Goal: Task Accomplishment & Management: Use online tool/utility

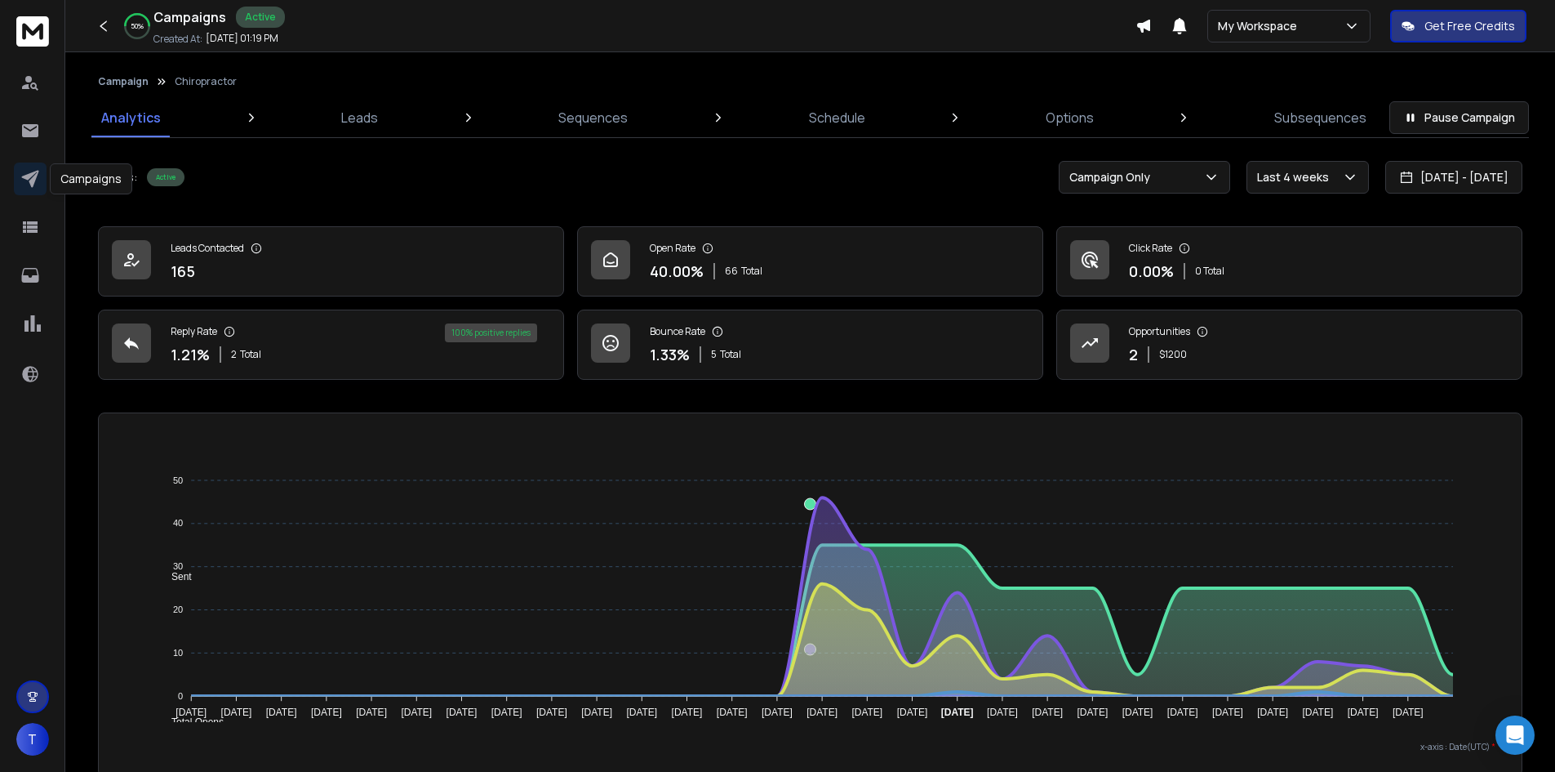
click at [36, 171] on icon at bounding box center [30, 179] width 20 height 20
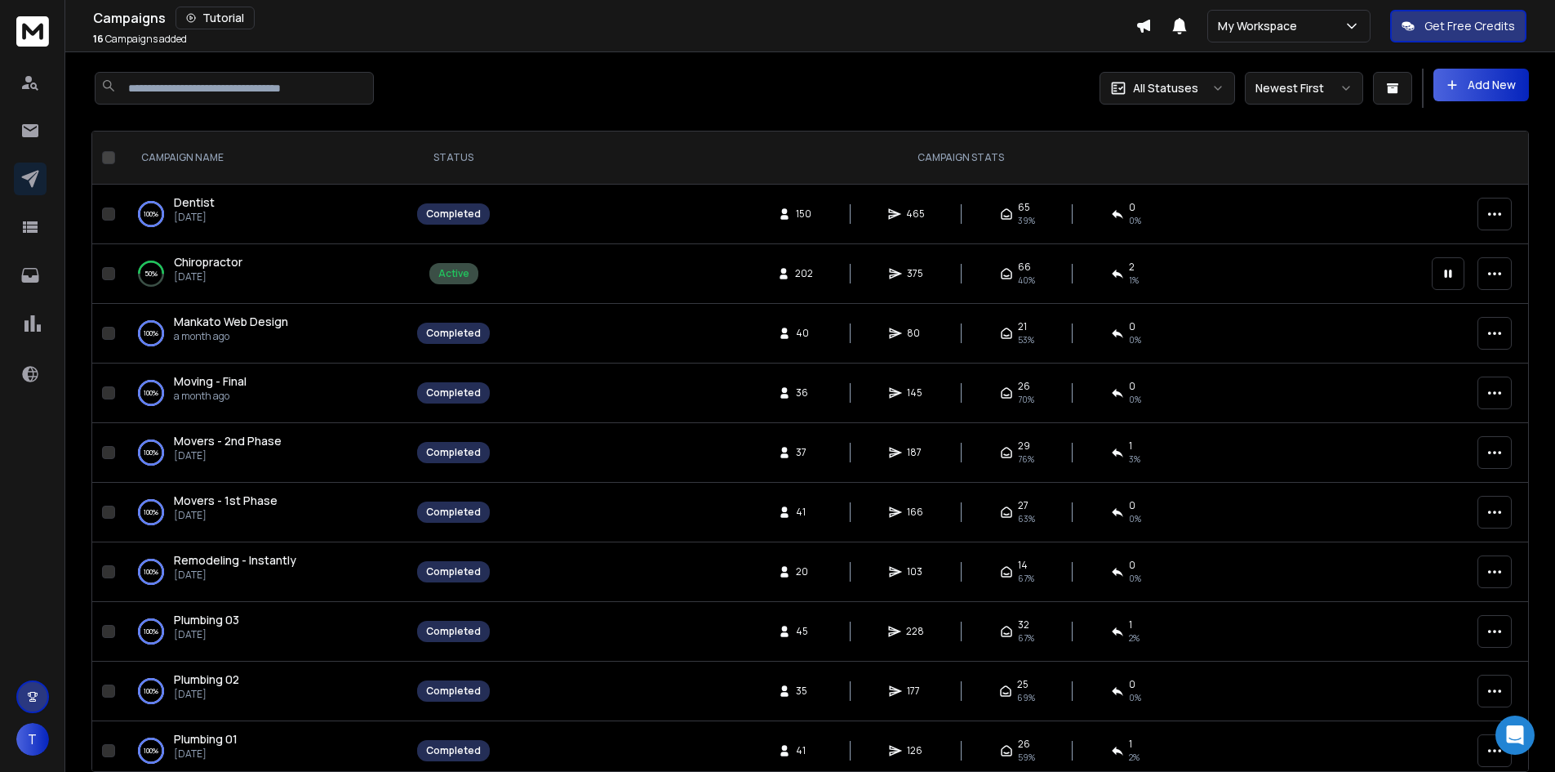
click at [728, 277] on div "202 375 66 40 % 2 1 %" at bounding box center [960, 273] width 903 height 26
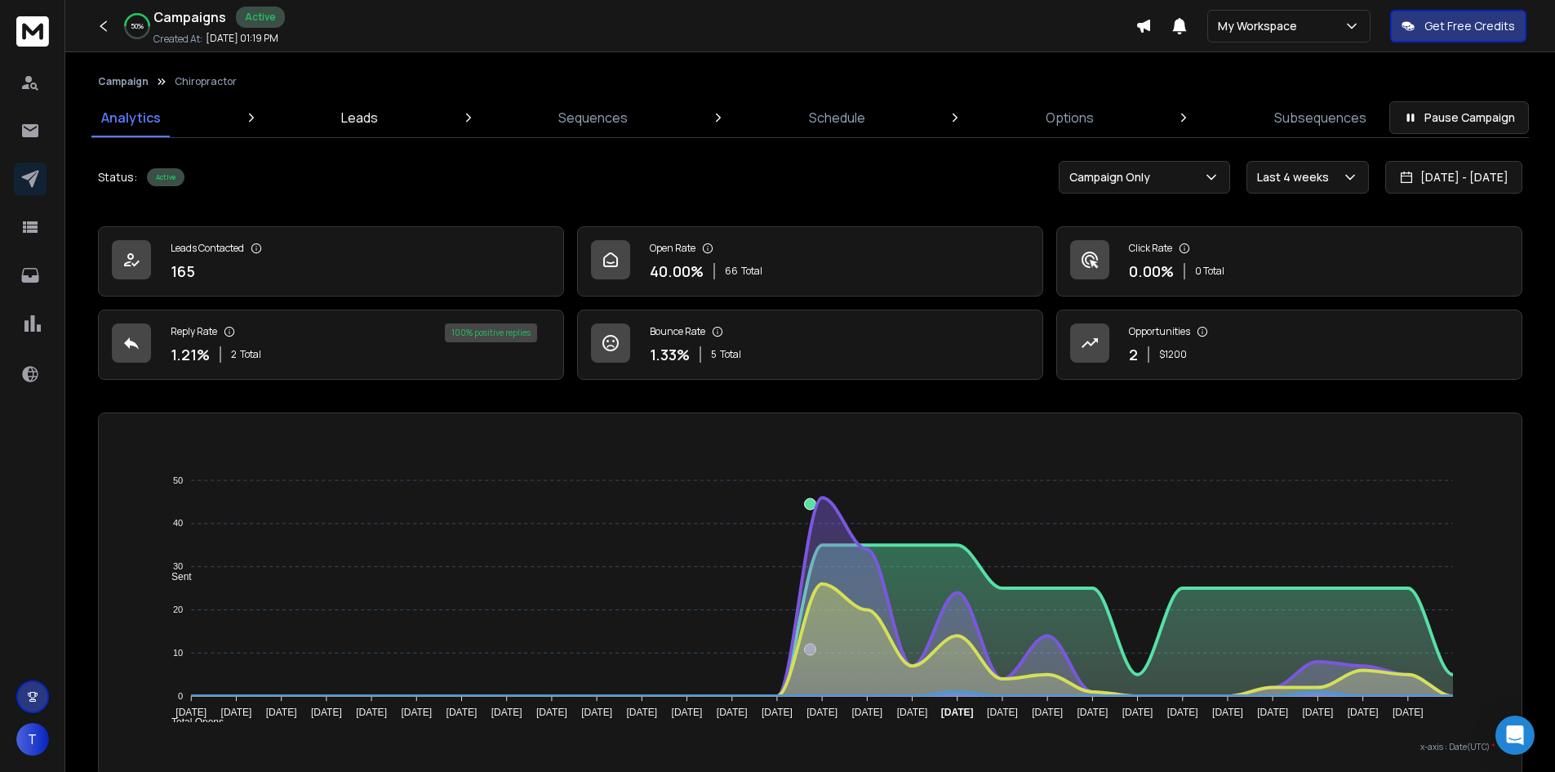
click at [367, 122] on p "Leads" at bounding box center [359, 118] width 37 height 20
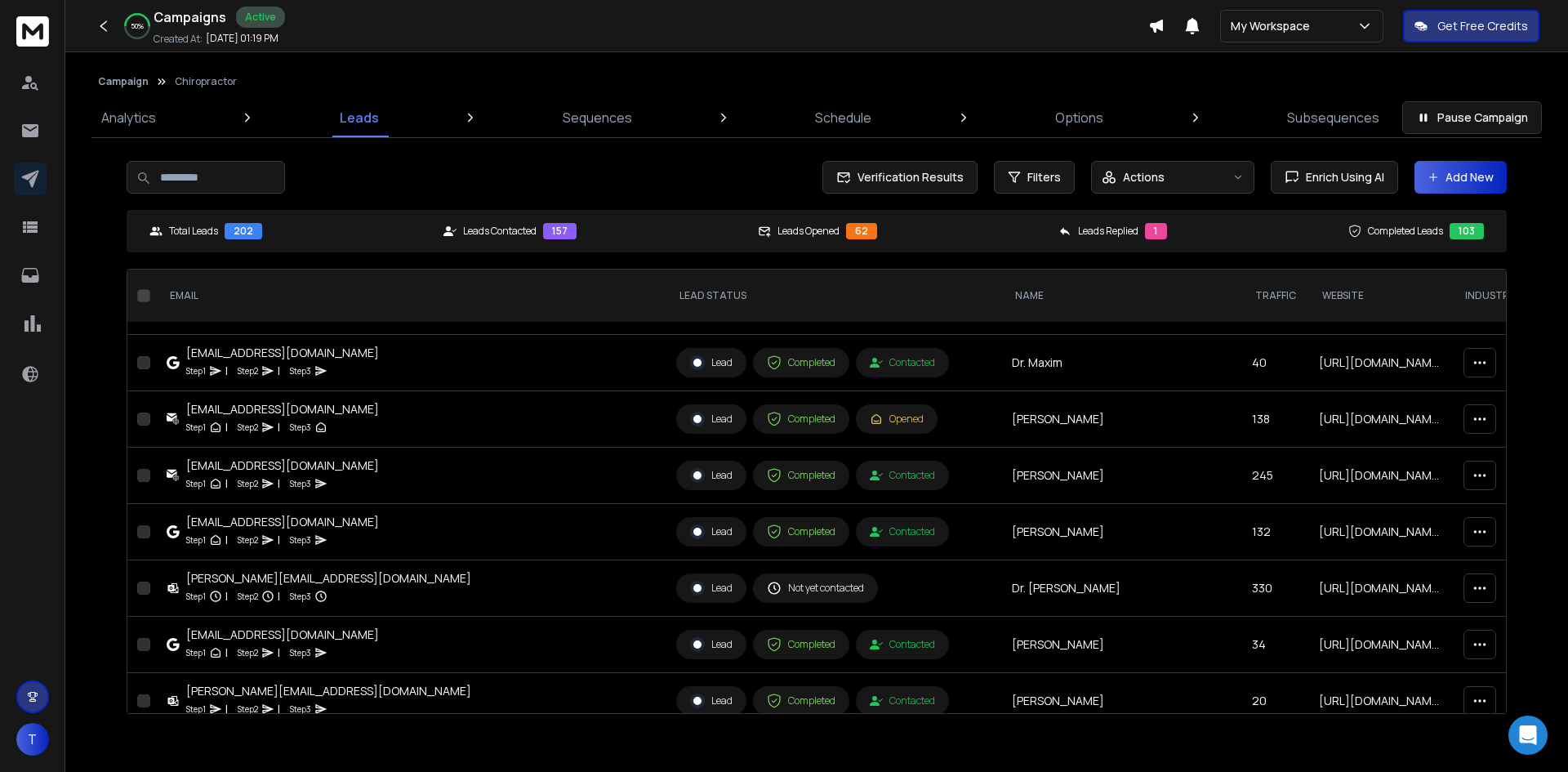
scroll to position [9381, 0]
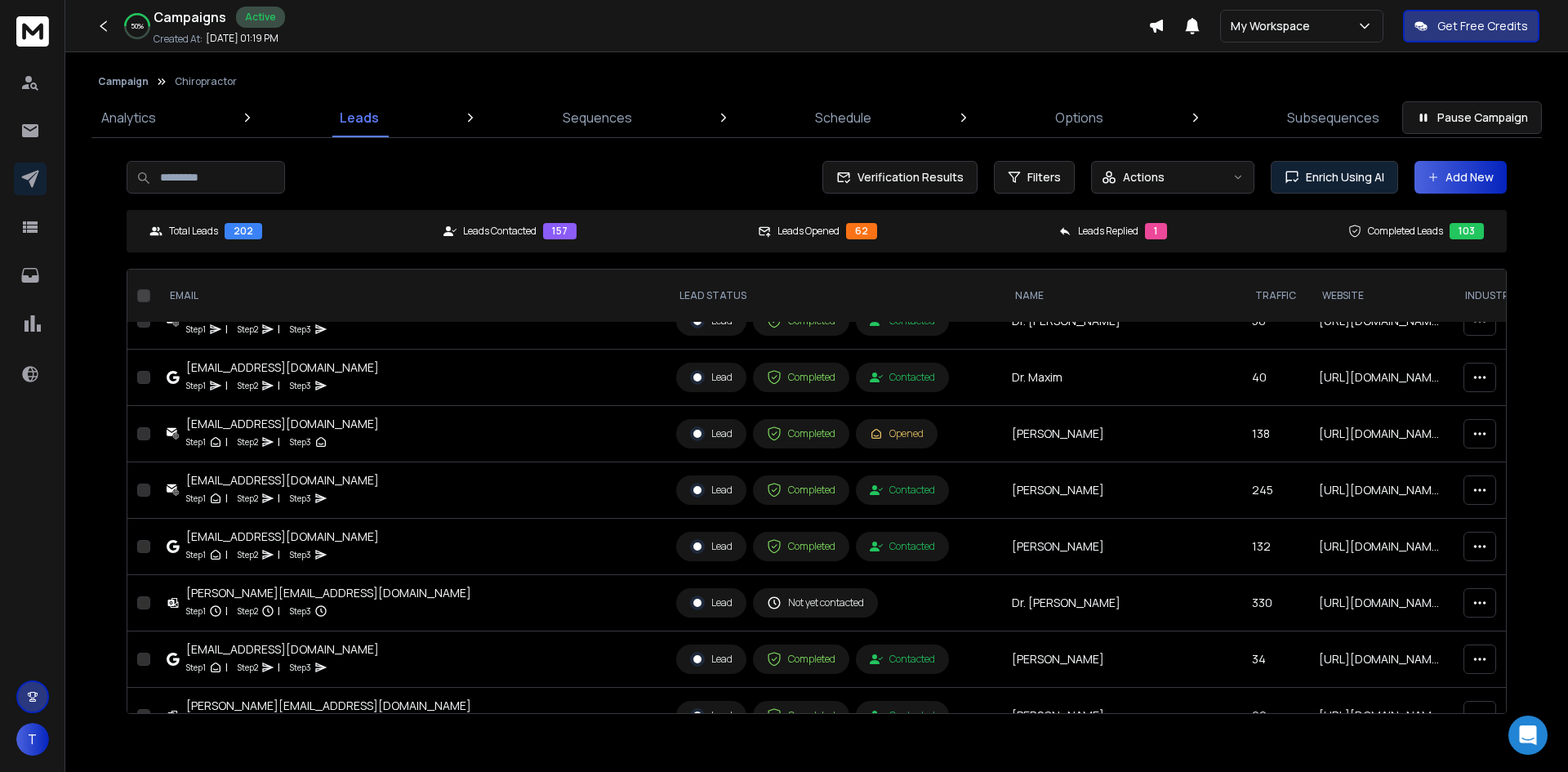
click at [1310, 176] on span "Enrich Using AI" at bounding box center [1341, 177] width 85 height 16
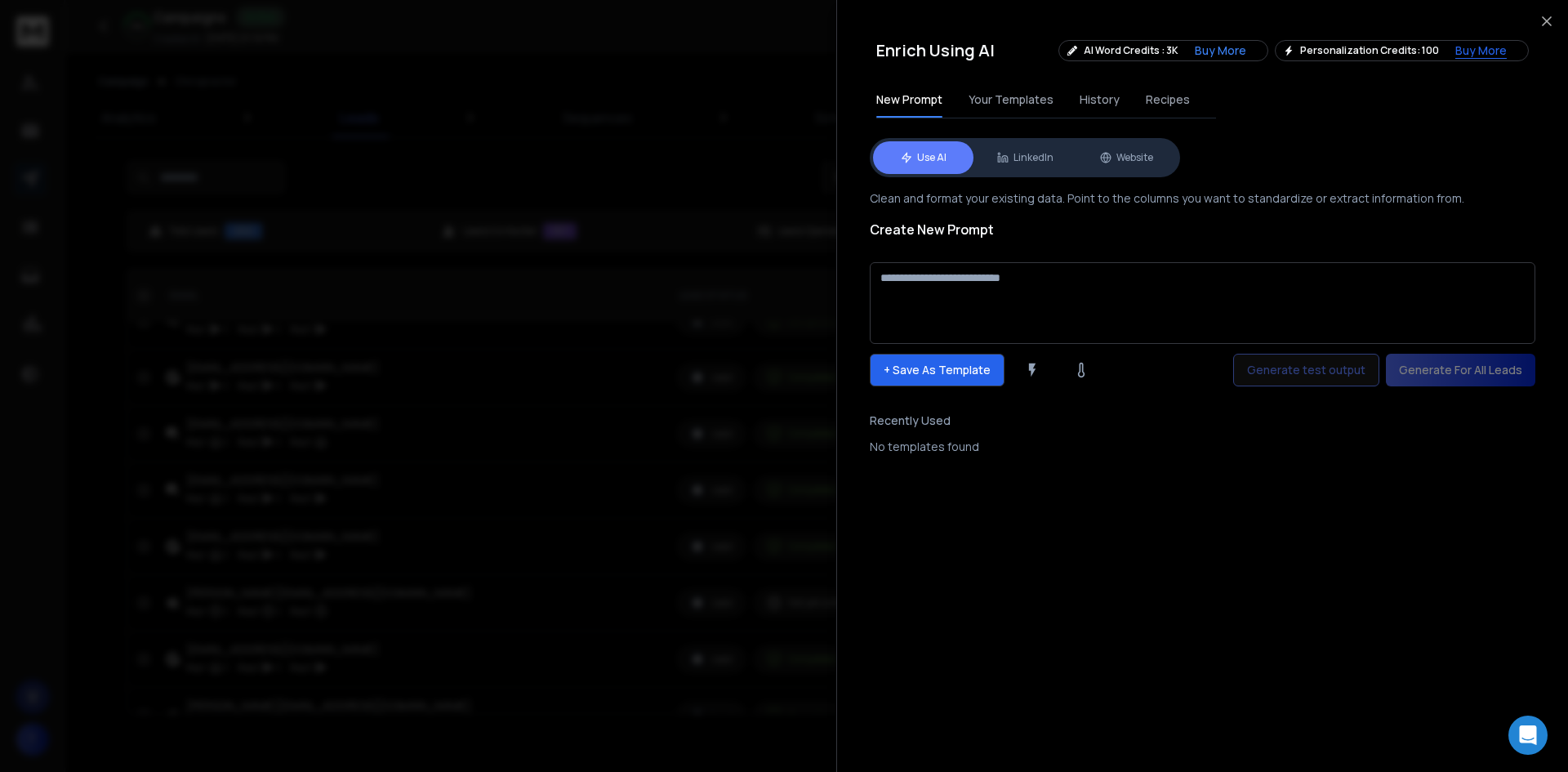
click at [1497, 57] on button "Buy More" at bounding box center [1481, 50] width 78 height 16
click at [1551, 12] on div "Campaign AI Prompt Sheet Enrich Using AI AI Word Credits : 3K Buy More Personal…" at bounding box center [1202, 386] width 732 height 772
click at [1543, 20] on icon "button" at bounding box center [1546, 21] width 16 height 16
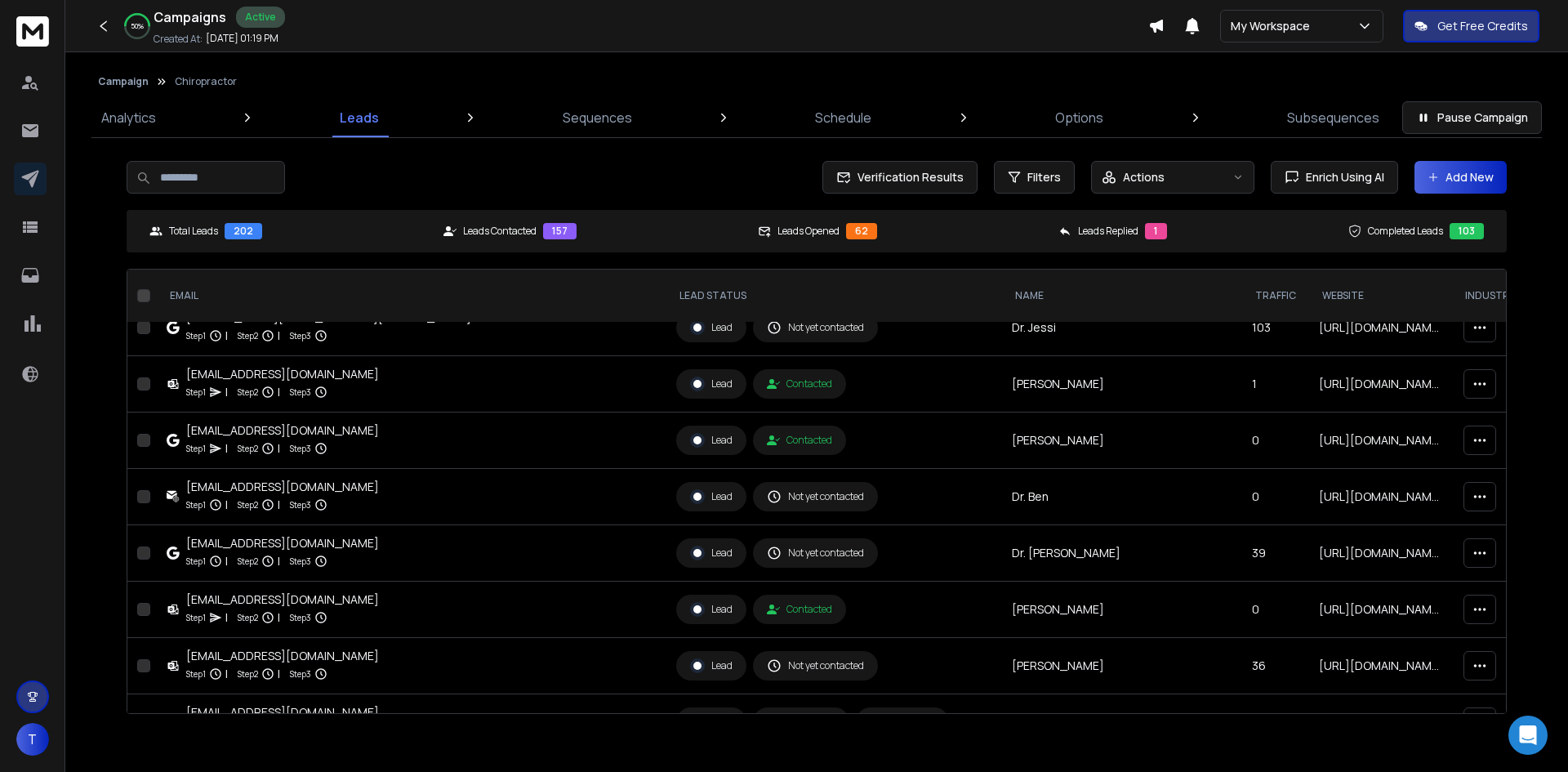
scroll to position [11014, 0]
